Goal: Task Accomplishment & Management: Manage account settings

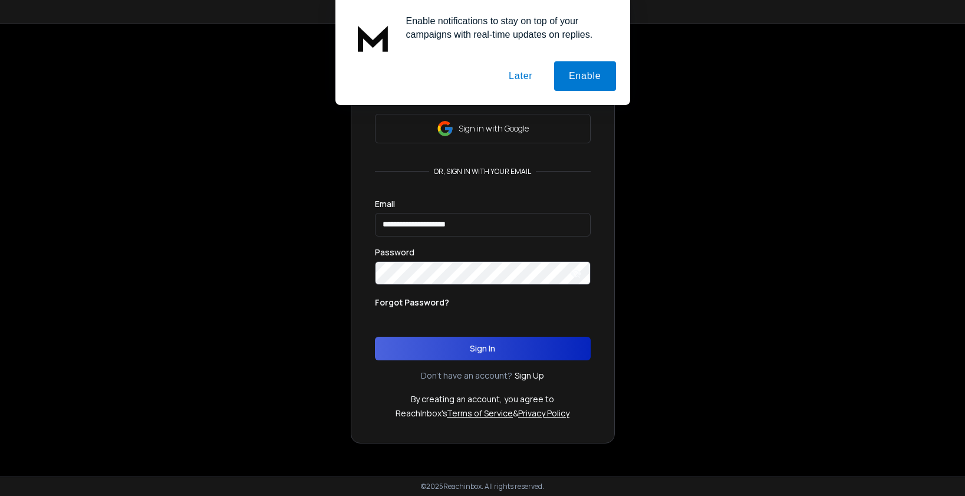
click at [498, 349] on button "Sign In" at bounding box center [483, 349] width 216 height 24
click at [519, 81] on button "Later" at bounding box center [520, 75] width 53 height 29
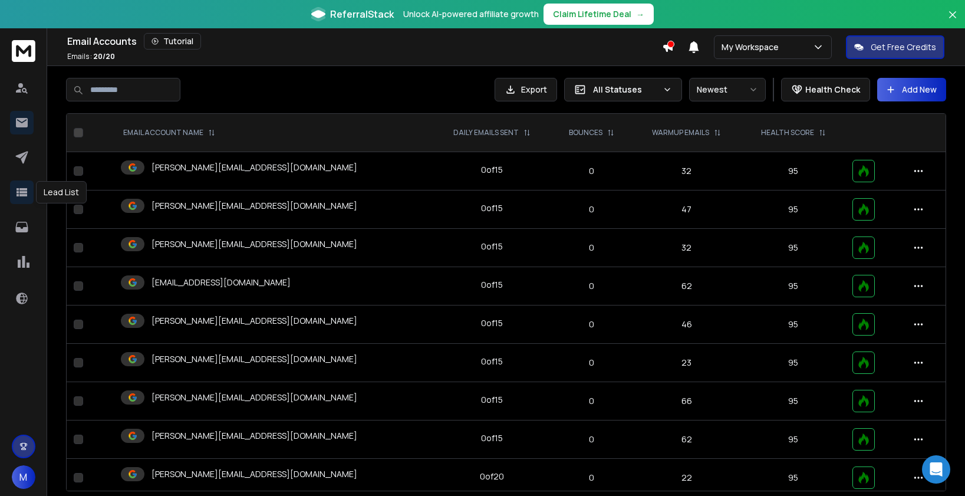
click at [22, 190] on icon at bounding box center [22, 192] width 11 height 8
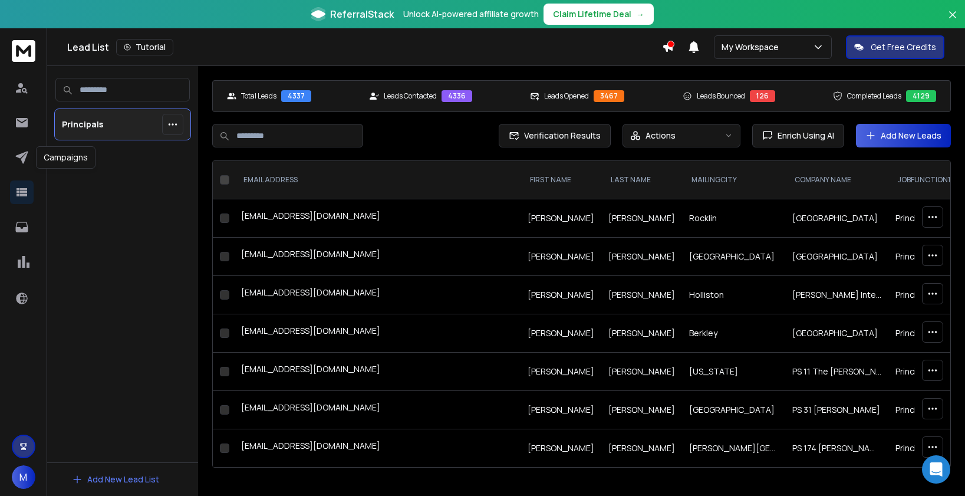
click at [180, 120] on button "button" at bounding box center [172, 124] width 21 height 21
click at [436, 133] on div "Verification Results Actions Enrich Using AI Add New Leads" at bounding box center [581, 136] width 739 height 24
click at [226, 179] on button "Select this Page" at bounding box center [224, 179] width 9 height 9
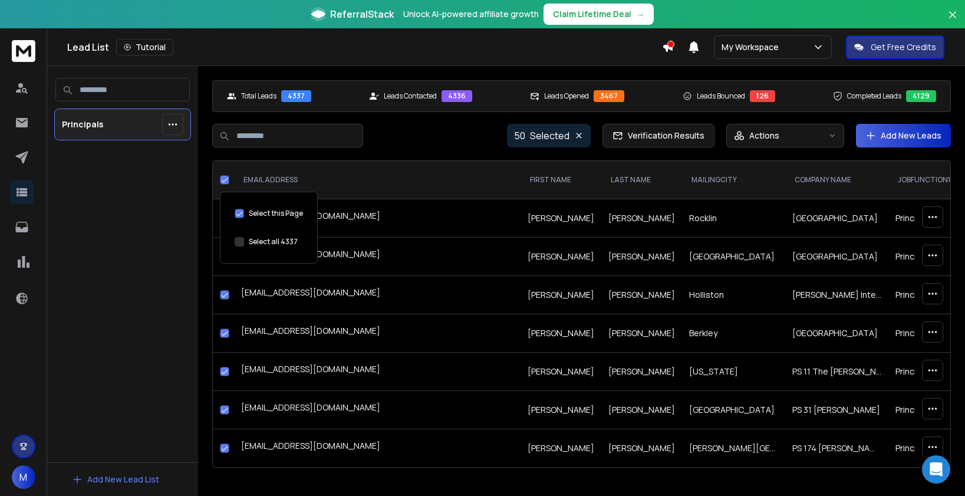
click at [241, 241] on button "Select this Page" at bounding box center [239, 241] width 9 height 9
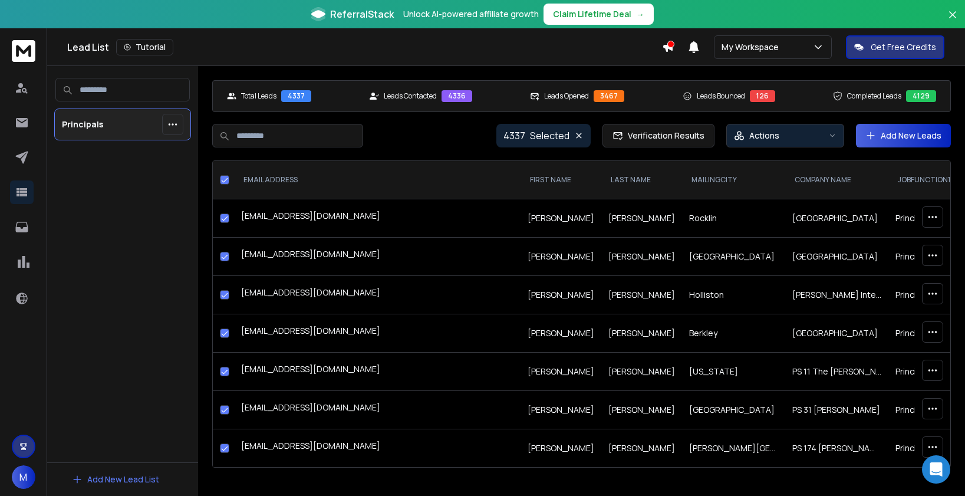
click at [820, 135] on div "Actions" at bounding box center [779, 136] width 90 height 12
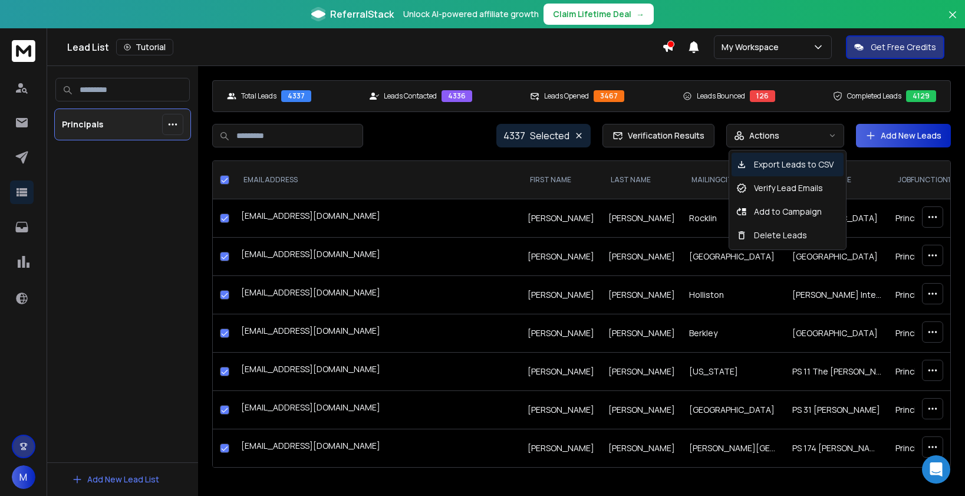
click at [790, 163] on p "Export Leads to CSV" at bounding box center [794, 164] width 84 height 17
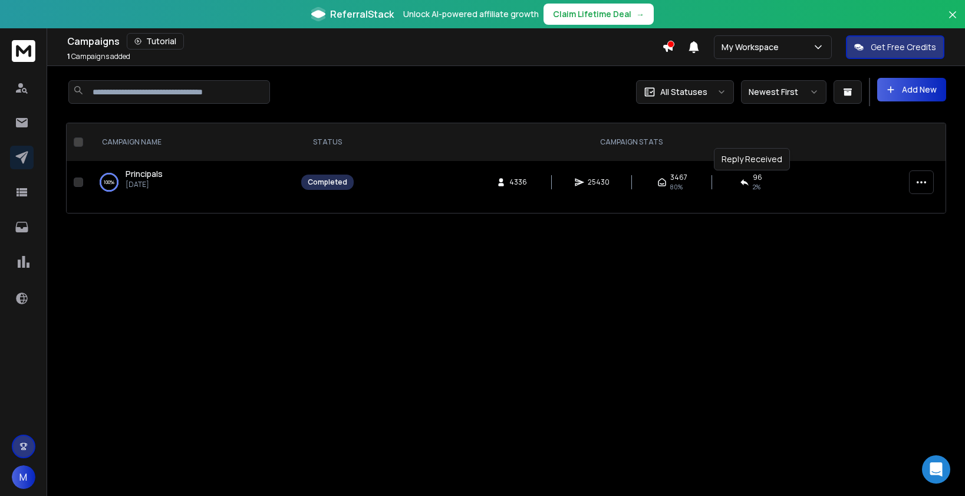
click at [756, 178] on span "96" at bounding box center [757, 177] width 9 height 9
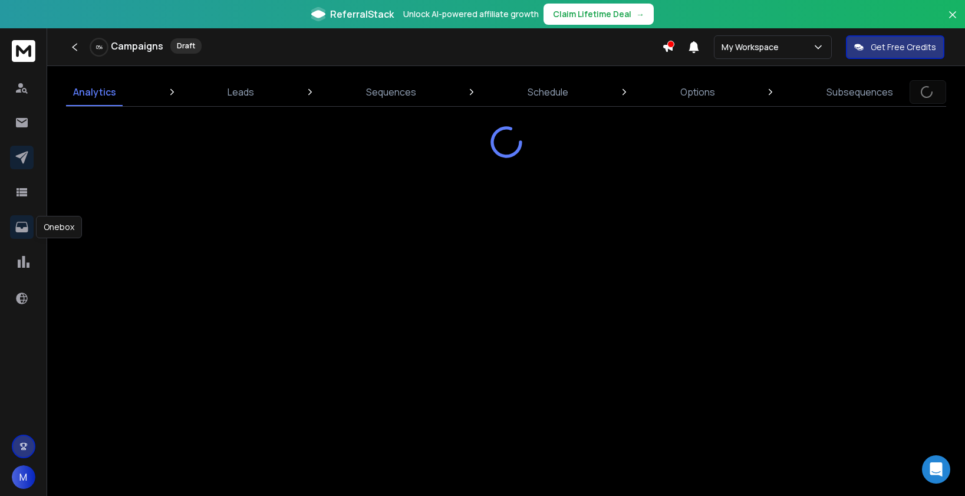
click at [19, 226] on icon at bounding box center [22, 227] width 14 height 14
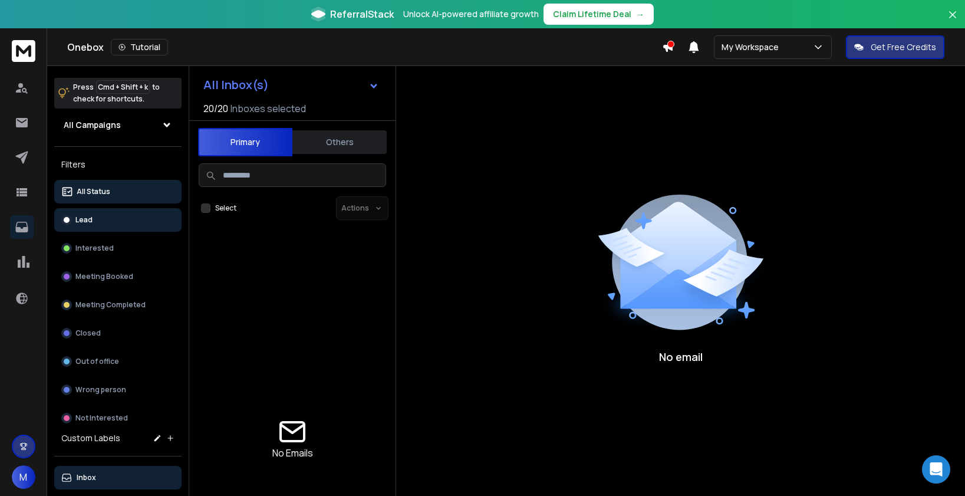
click at [87, 222] on p "Lead" at bounding box center [83, 219] width 17 height 9
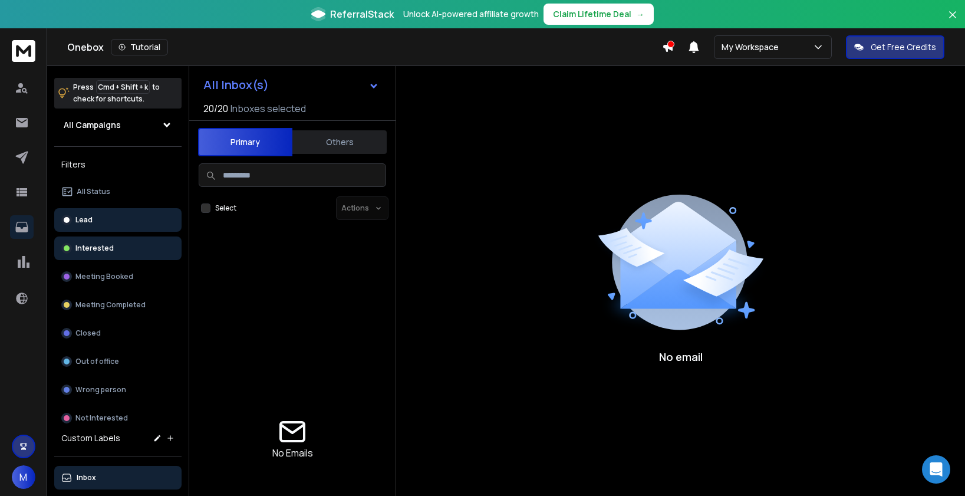
click at [85, 249] on p "Interested" at bounding box center [94, 248] width 38 height 9
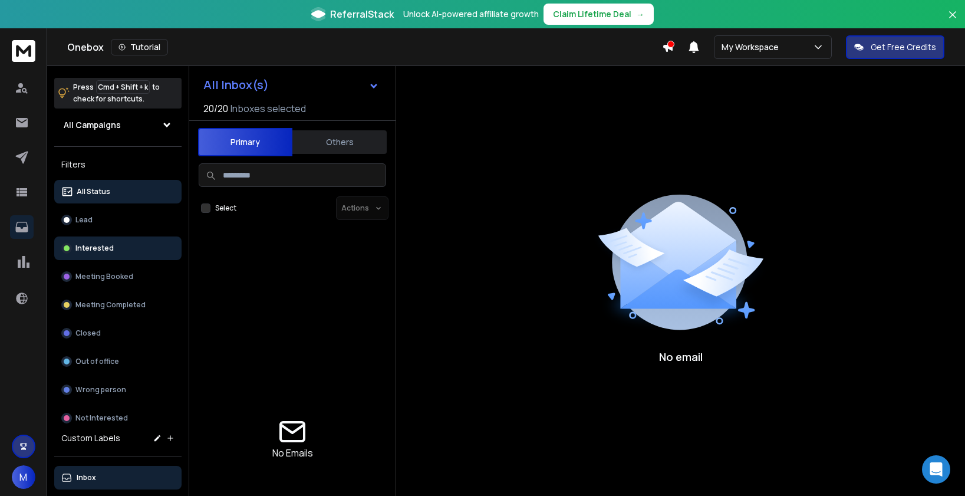
click at [100, 189] on p "All Status" at bounding box center [94, 191] width 34 height 9
